Goal: Information Seeking & Learning: Check status

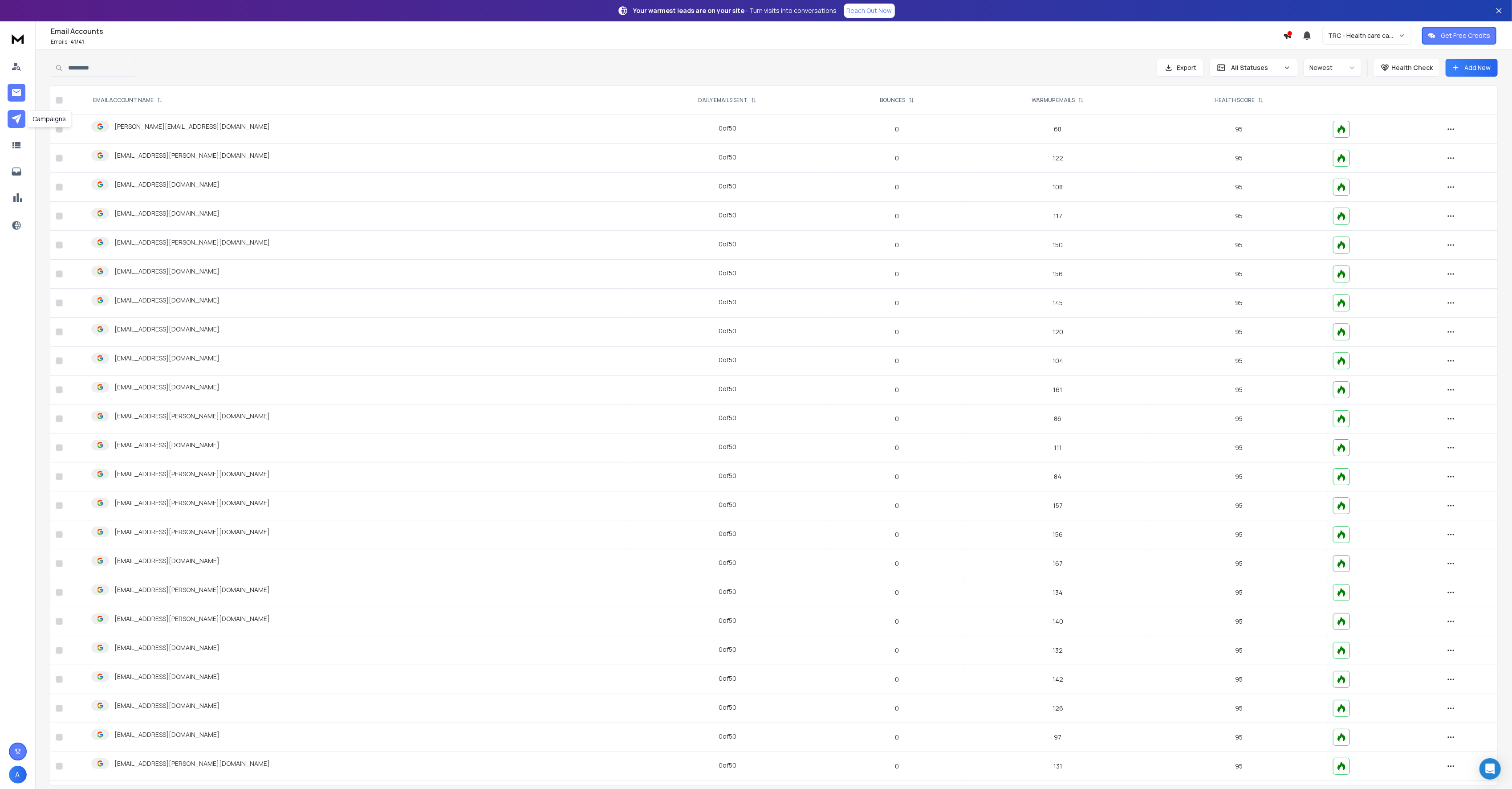
click at [19, 115] on icon at bounding box center [17, 119] width 11 height 11
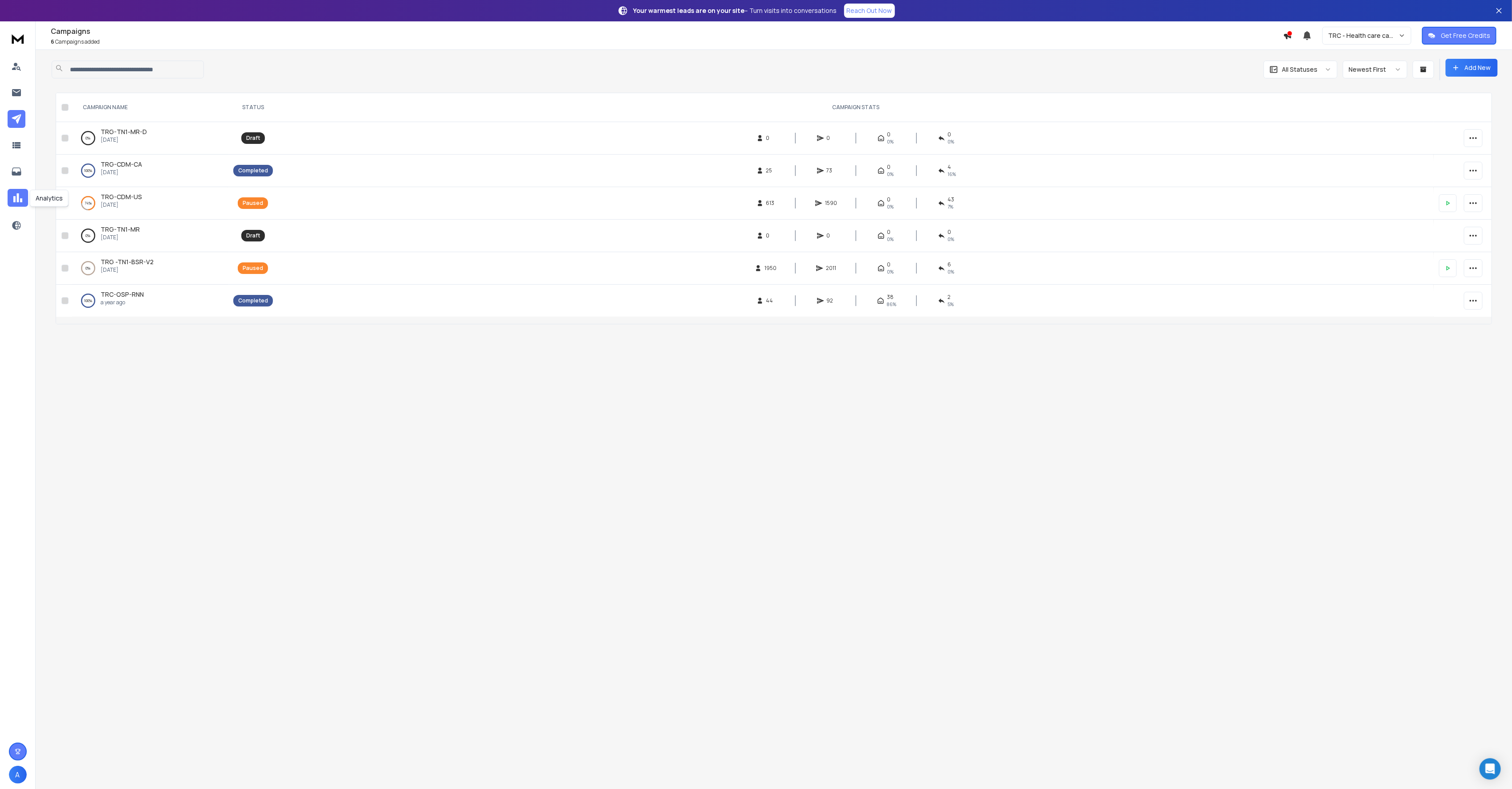
click at [18, 201] on icon at bounding box center [18, 198] width 9 height 9
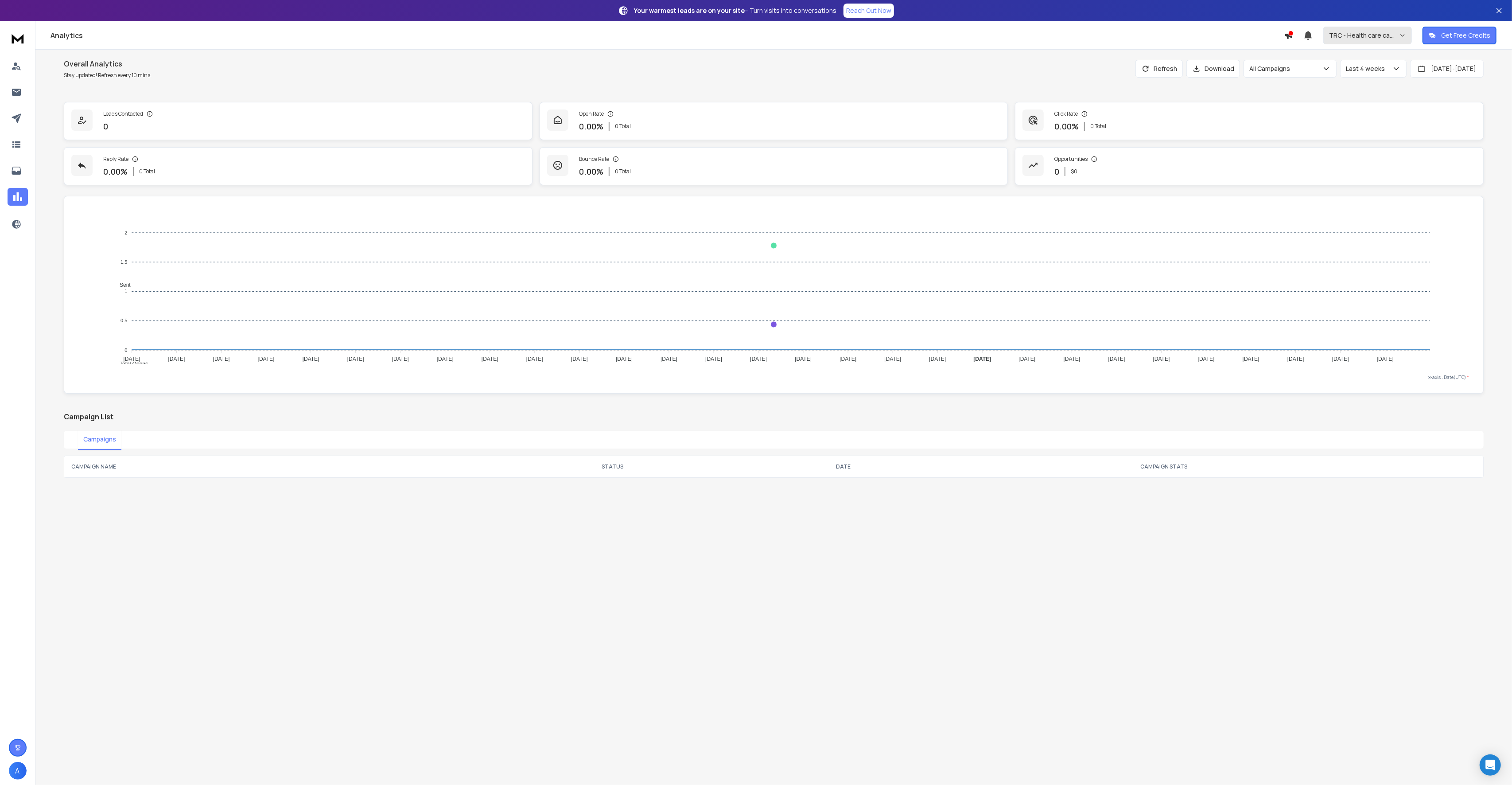
click at [1376, 39] on p "TRC - Health care campaign" at bounding box center [1364, 35] width 70 height 9
click at [1366, 161] on div "JSSC- Koteshwar, [GEOGRAPHIC_DATA], Harshavardhana, [PERSON_NAME][GEOGRAPHIC_DA…" at bounding box center [1371, 183] width 77 height 44
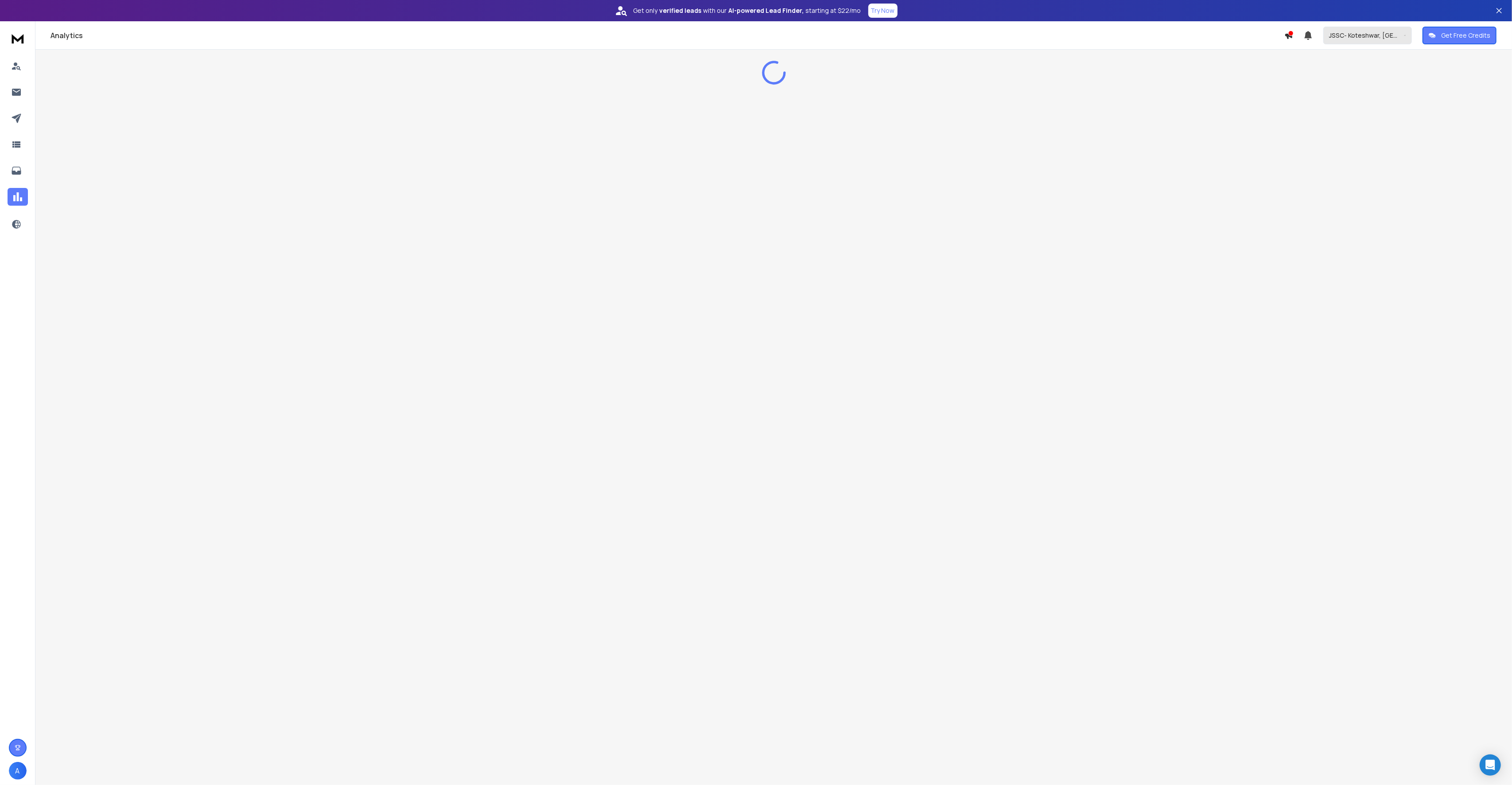
click at [1372, 36] on p "JSSC- Koteshwar, [GEOGRAPHIC_DATA], Harshavardhana, [PERSON_NAME][GEOGRAPHIC_DA…" at bounding box center [1366, 35] width 75 height 9
